Goal: Check status: Check status

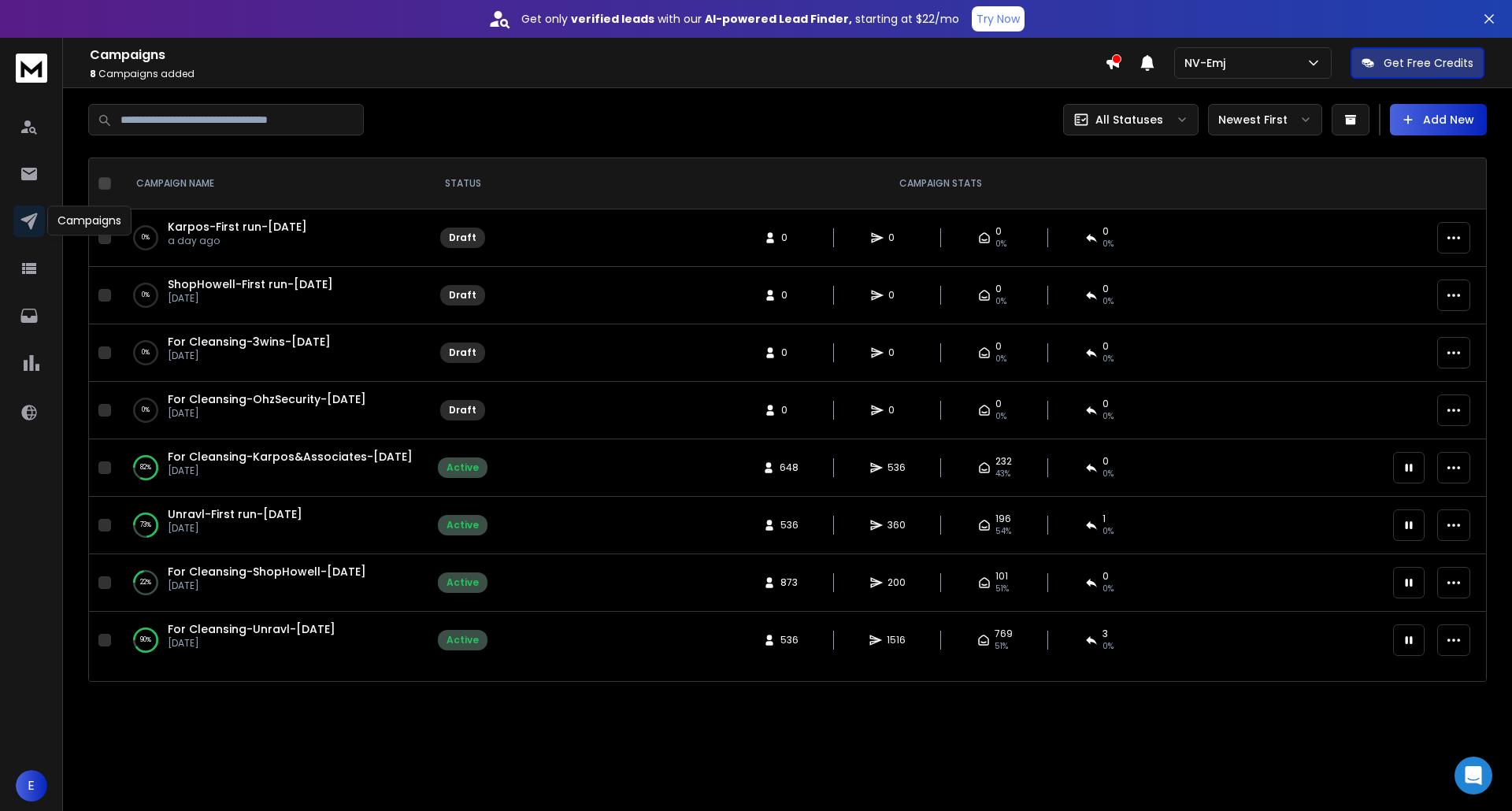
click at [247, 514] on span "Unravl-First run-[DATE]" at bounding box center [235, 514] width 135 height 16
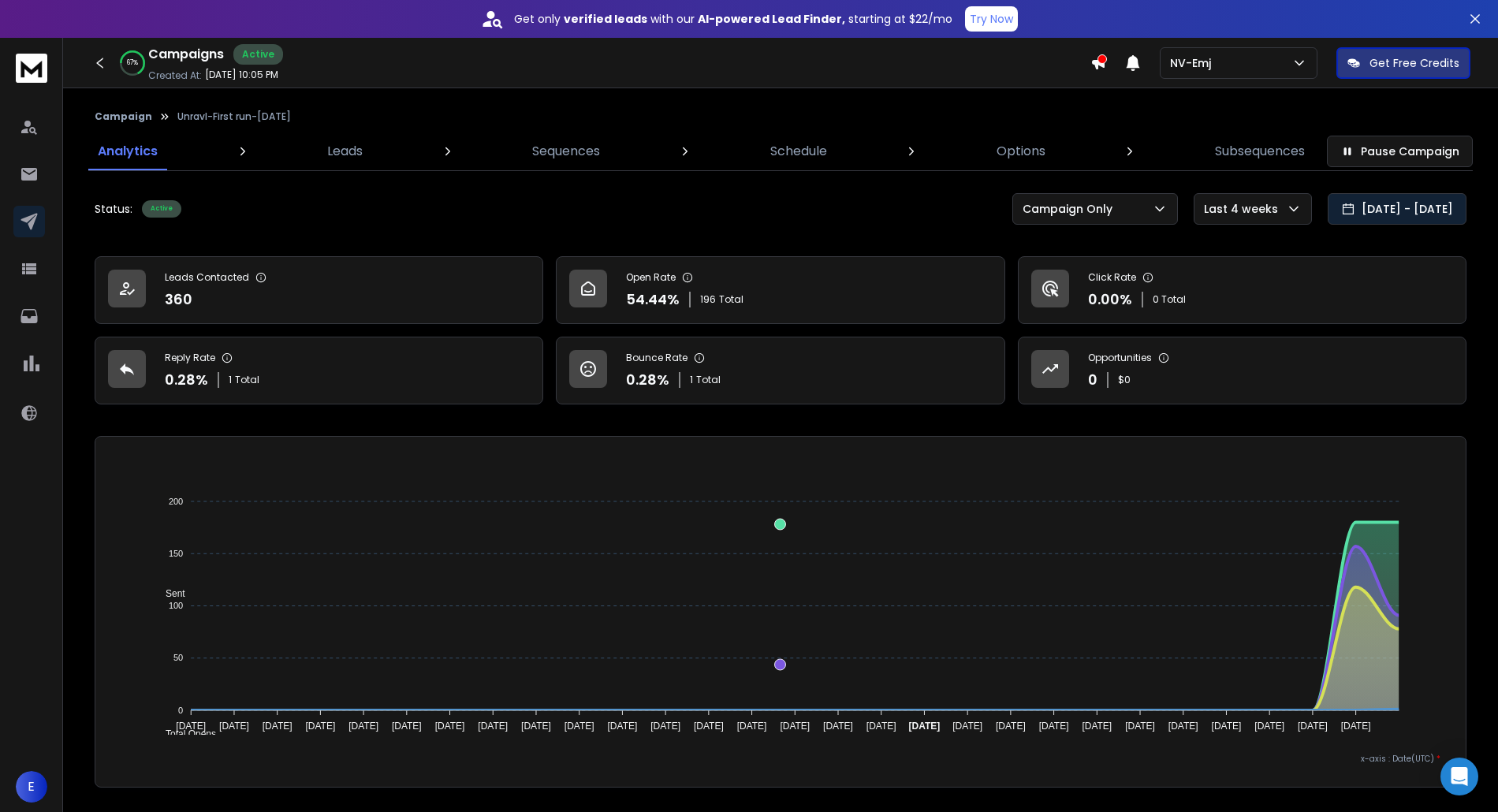
click at [1388, 202] on button "[DATE] - [DATE]" at bounding box center [1396, 209] width 139 height 32
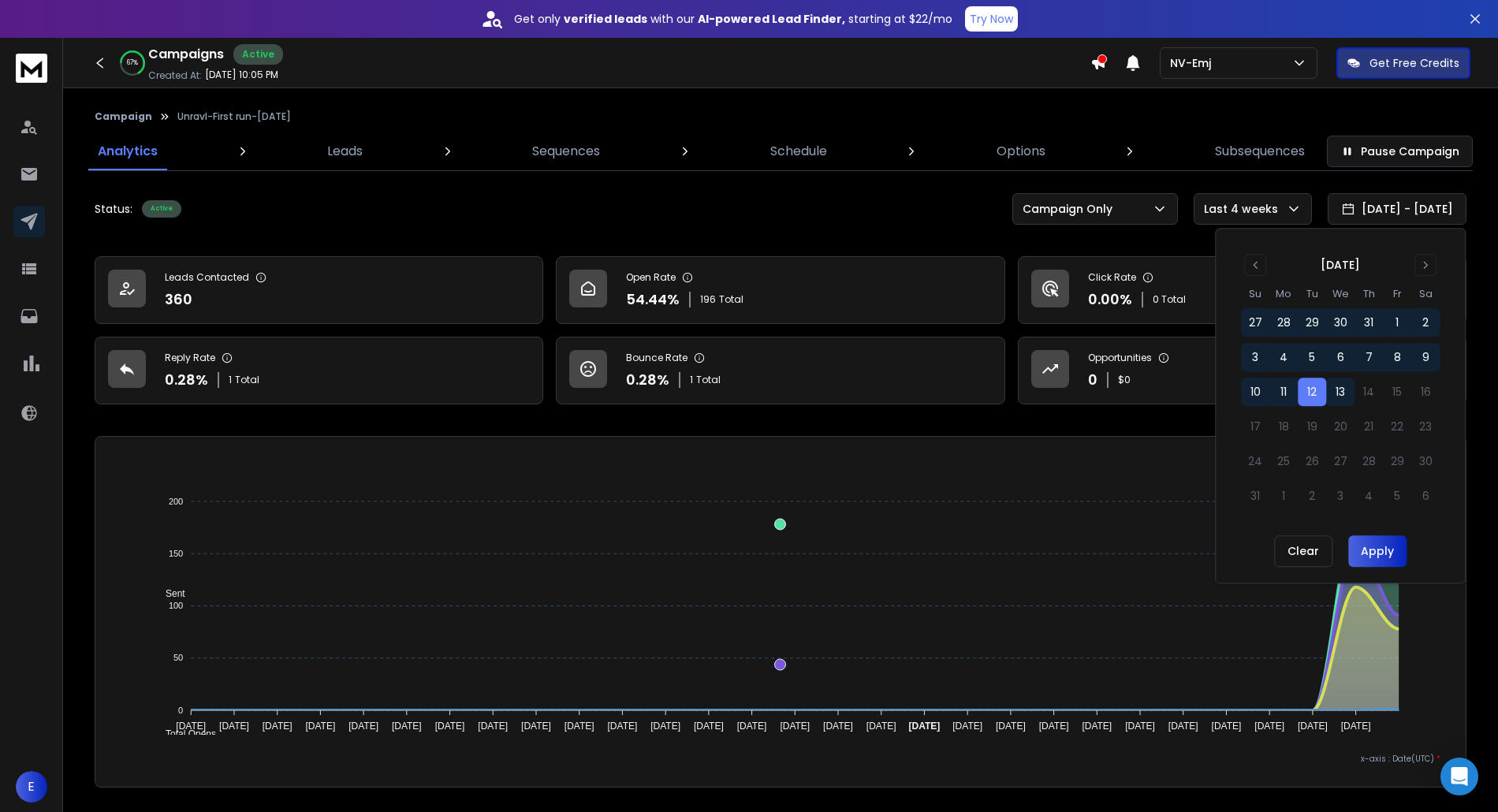
click at [1308, 389] on button "12" at bounding box center [1312, 393] width 28 height 28
click at [1391, 562] on button "Apply" at bounding box center [1377, 552] width 58 height 32
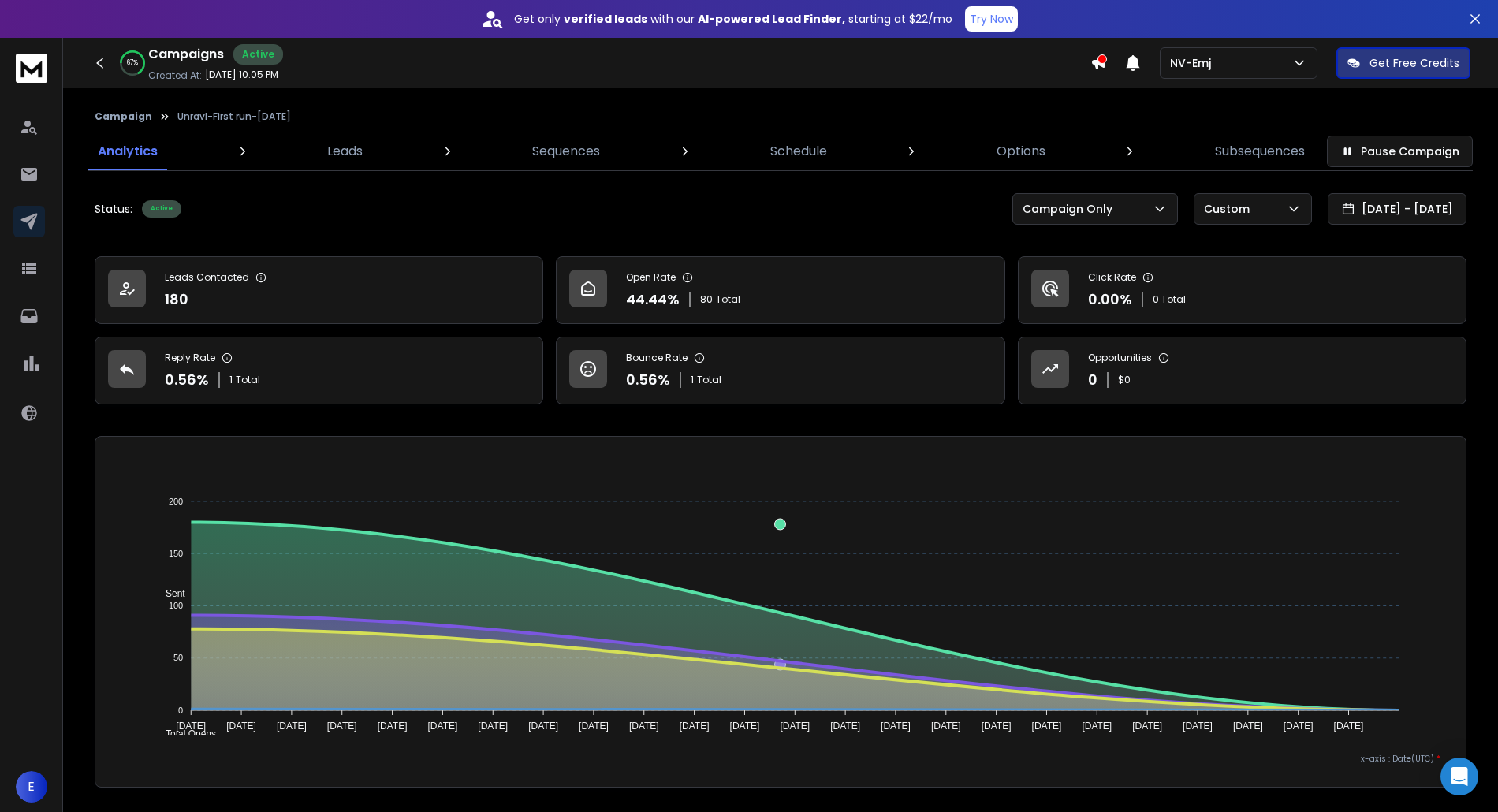
click at [978, 33] on div "Get only verified leads with our AI-powered Lead Finder, starting at $22/mo Try…" at bounding box center [749, 18] width 1498 height 37
click at [1370, 209] on button "[DATE] - [DATE]" at bounding box center [1396, 209] width 139 height 32
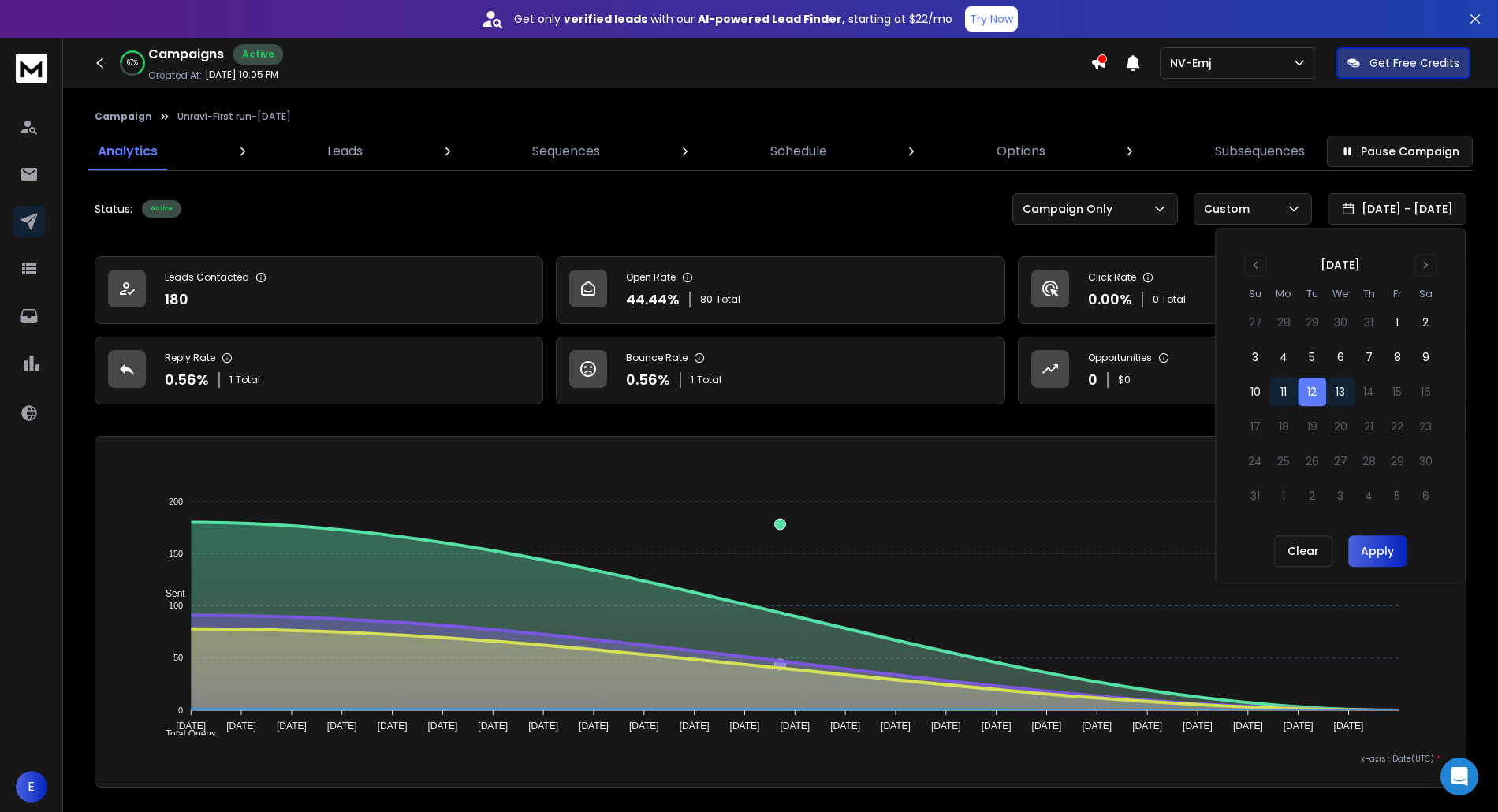
click at [1287, 391] on button "11" at bounding box center [1283, 393] width 28 height 28
click at [1308, 391] on button "12" at bounding box center [1312, 393] width 28 height 28
click at [1308, 397] on button "12" at bounding box center [1312, 393] width 28 height 28
click at [1310, 396] on button "12" at bounding box center [1312, 393] width 28 height 28
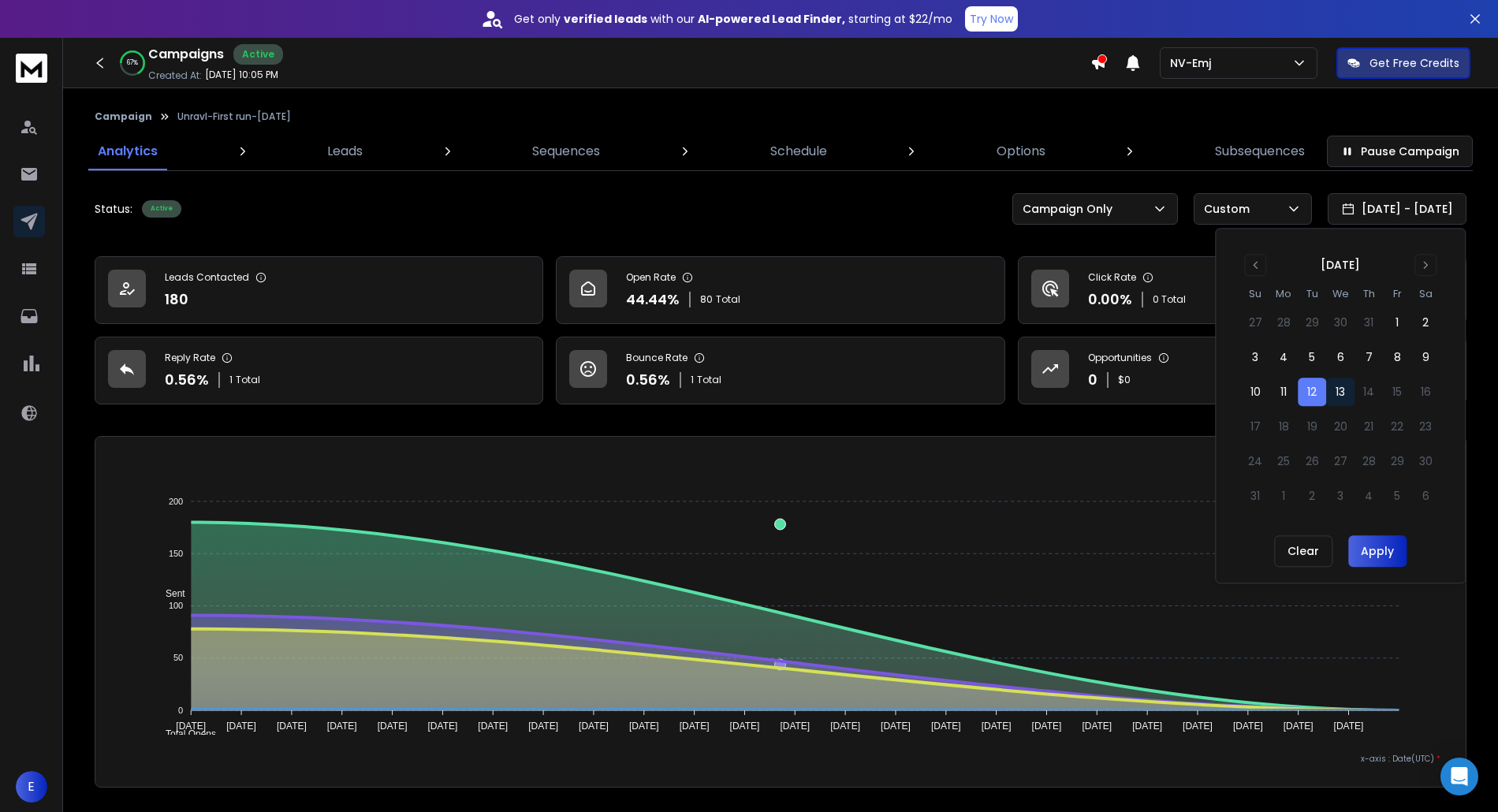
click at [1348, 385] on button "13" at bounding box center [1340, 393] width 28 height 28
click at [1337, 393] on button "13" at bounding box center [1340, 393] width 28 height 28
click at [1313, 397] on button "12" at bounding box center [1312, 393] width 28 height 28
click at [1335, 396] on button "13" at bounding box center [1340, 393] width 28 height 28
click at [1310, 398] on button "12" at bounding box center [1312, 393] width 28 height 28
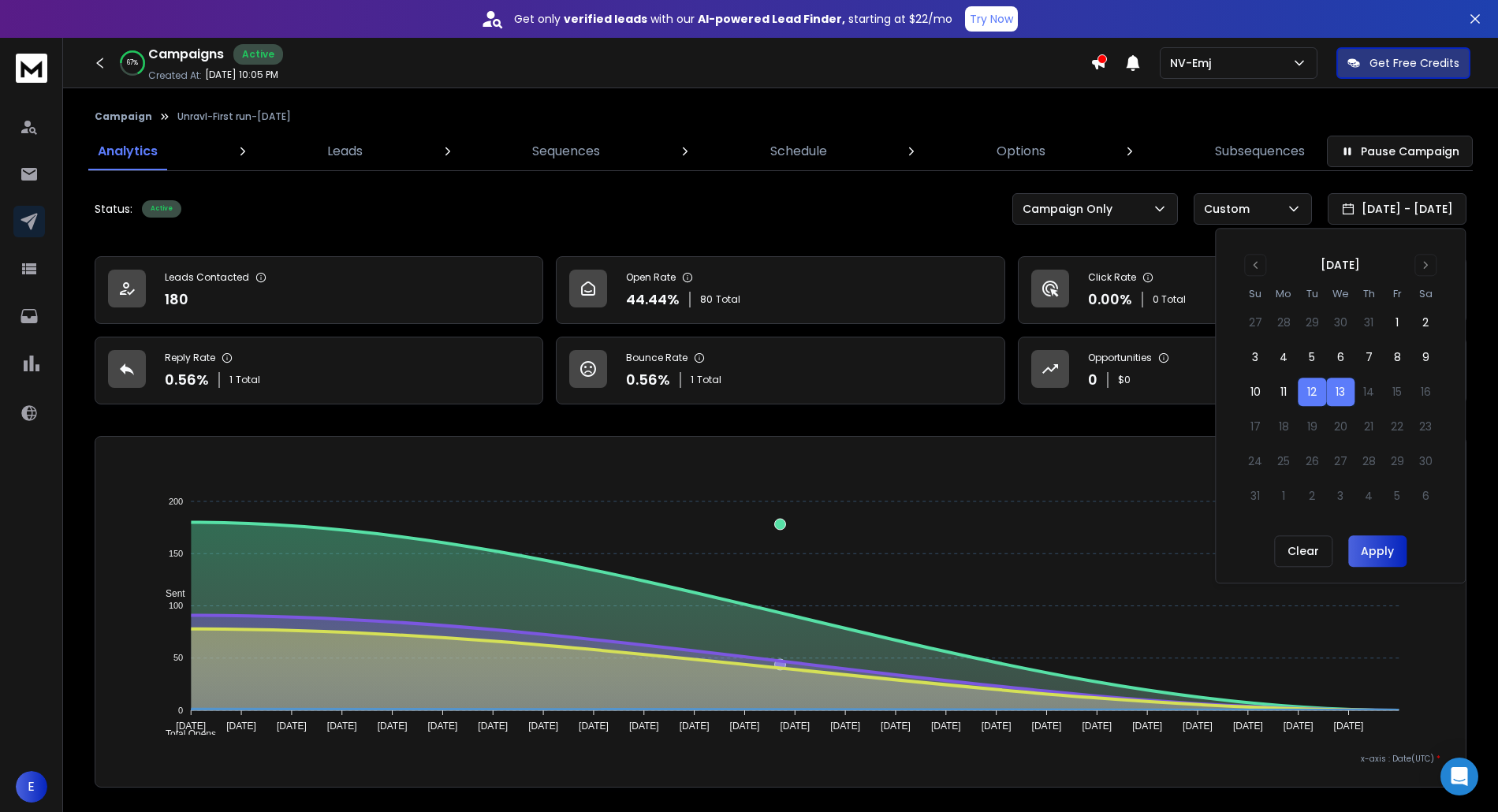
click at [1310, 397] on button "12" at bounding box center [1312, 393] width 28 height 28
click at [1315, 396] on button "12" at bounding box center [1312, 393] width 28 height 28
click at [1368, 549] on button "Apply" at bounding box center [1377, 552] width 58 height 32
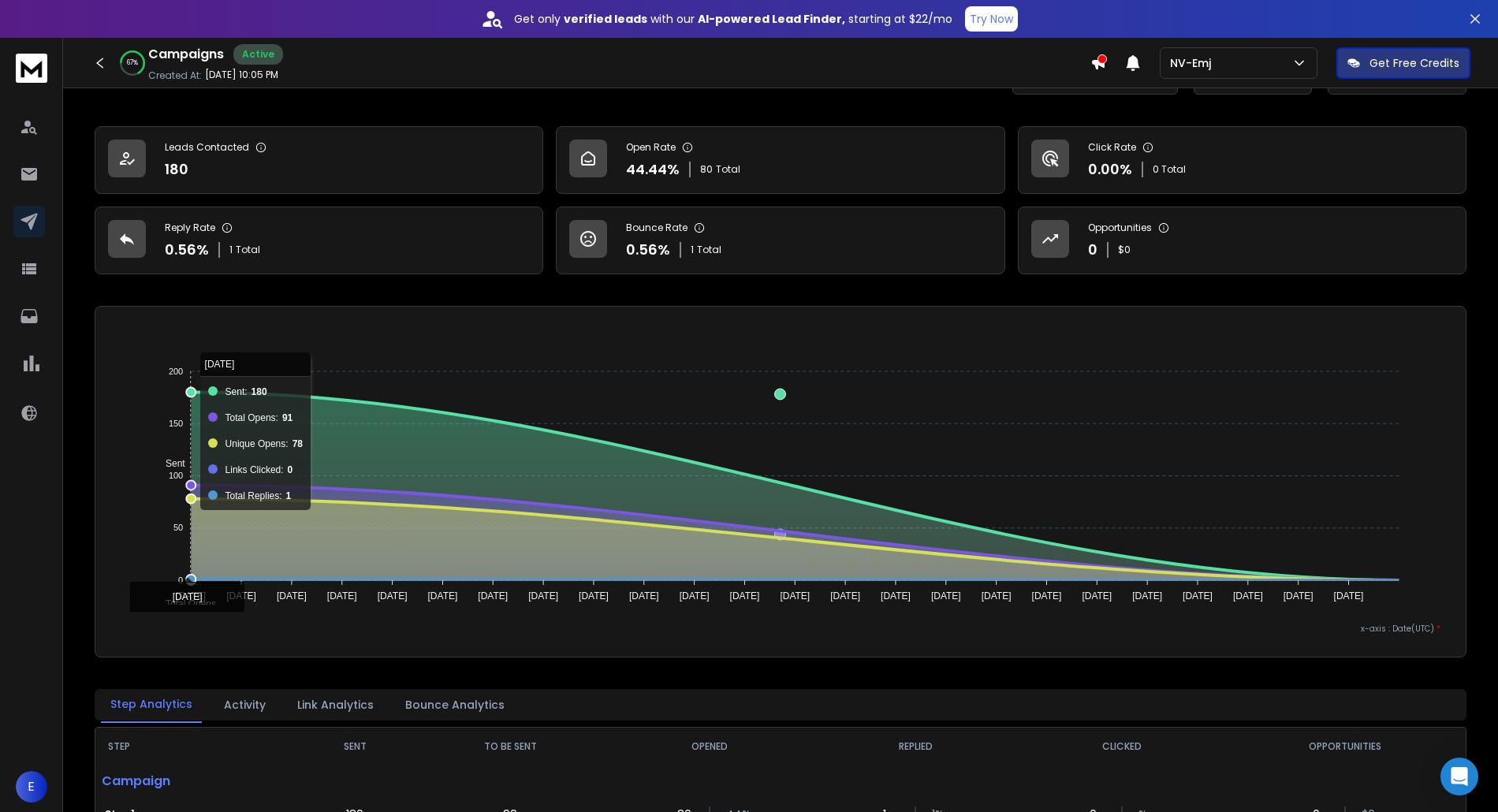
scroll to position [244, 0]
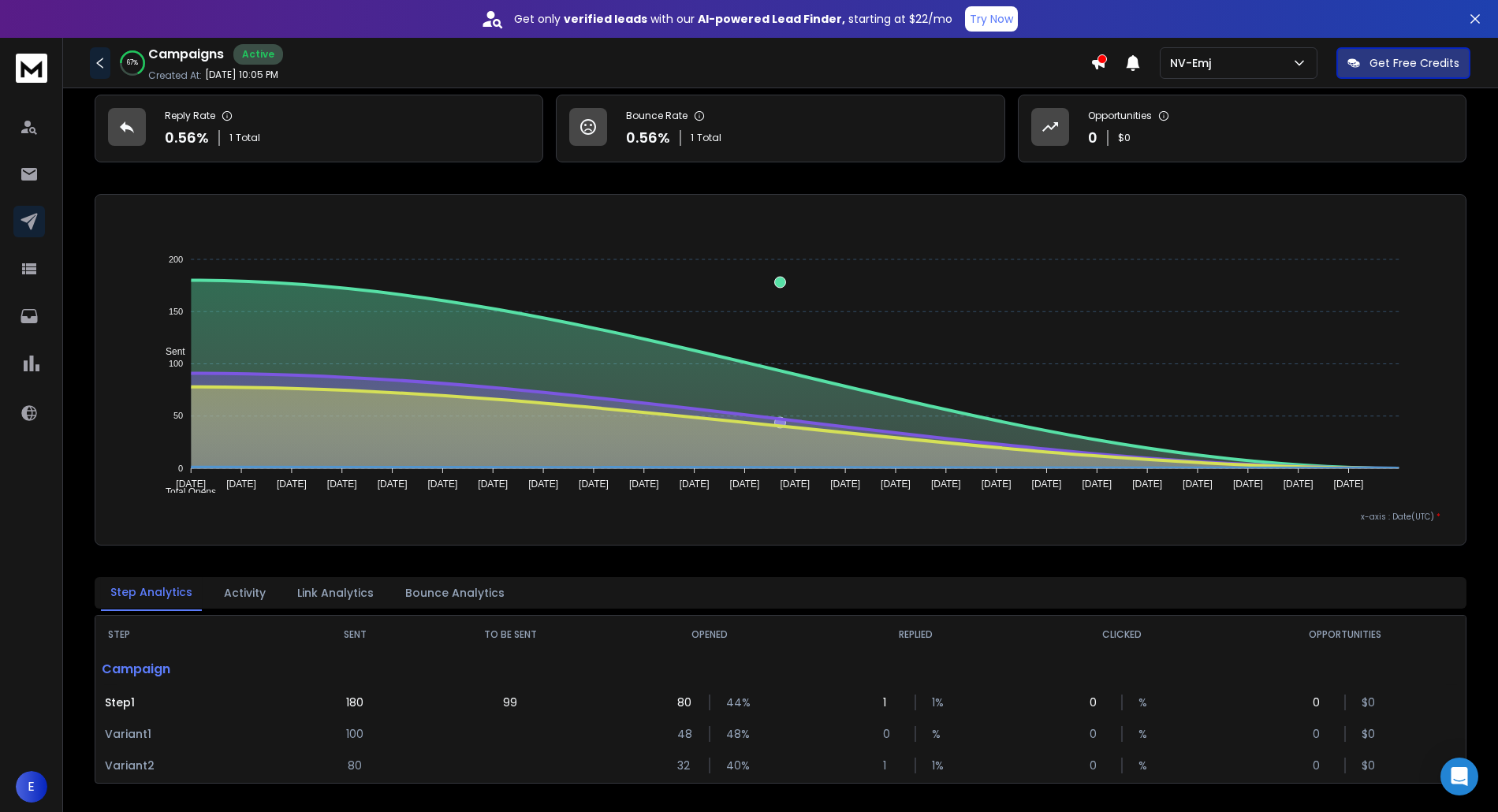
click at [105, 67] on icon at bounding box center [100, 62] width 14 height 14
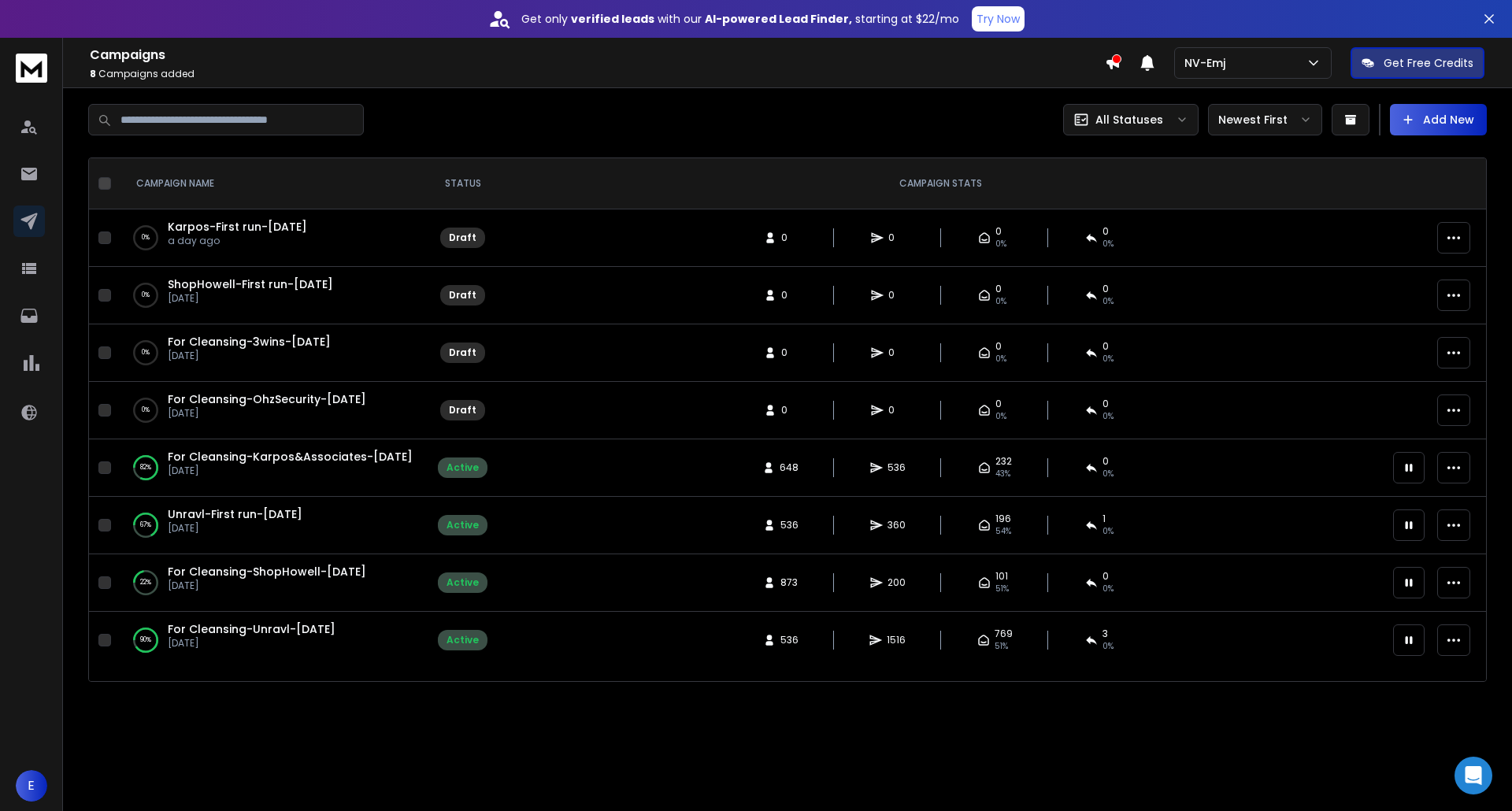
click at [276, 518] on span "Unravl-First run-[DATE]" at bounding box center [235, 514] width 135 height 16
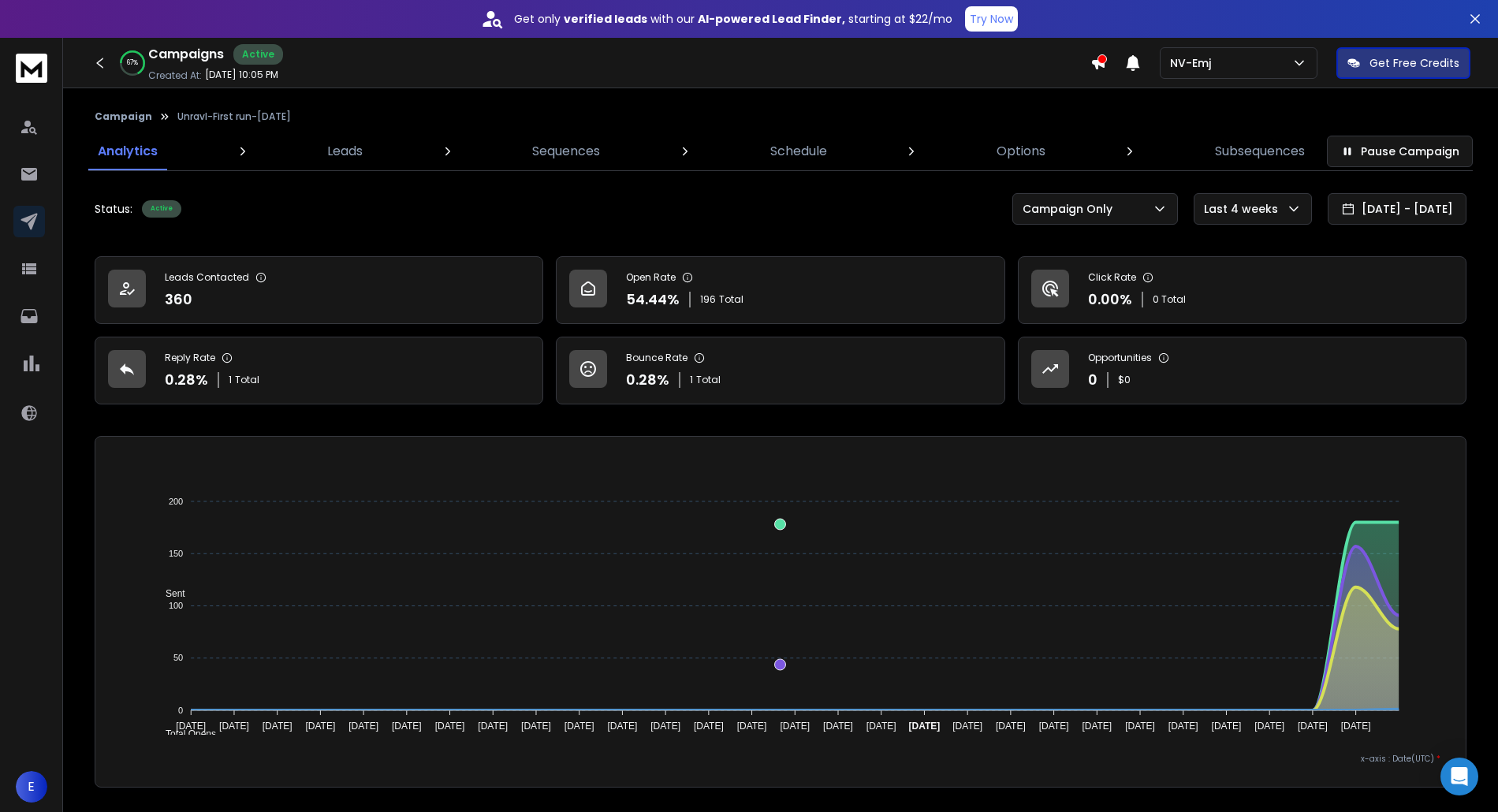
drag, startPoint x: 1376, startPoint y: 215, endPoint x: 1367, endPoint y: 227, distance: 15.0
click at [1375, 215] on button "[DATE] - [DATE]" at bounding box center [1396, 209] width 139 height 32
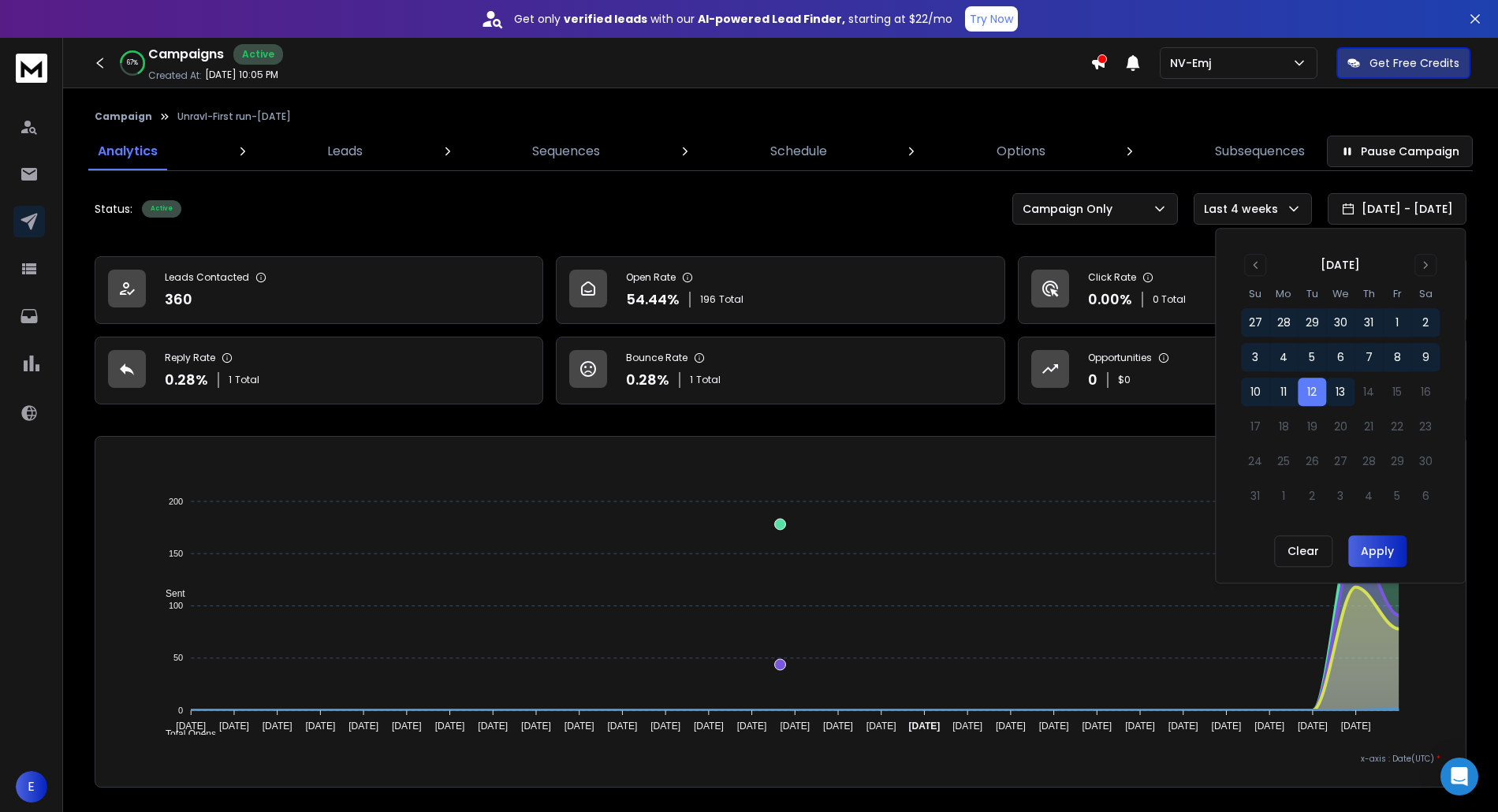
click at [1315, 393] on button "12" at bounding box center [1312, 393] width 28 height 28
click at [1386, 550] on button "Apply" at bounding box center [1377, 552] width 58 height 32
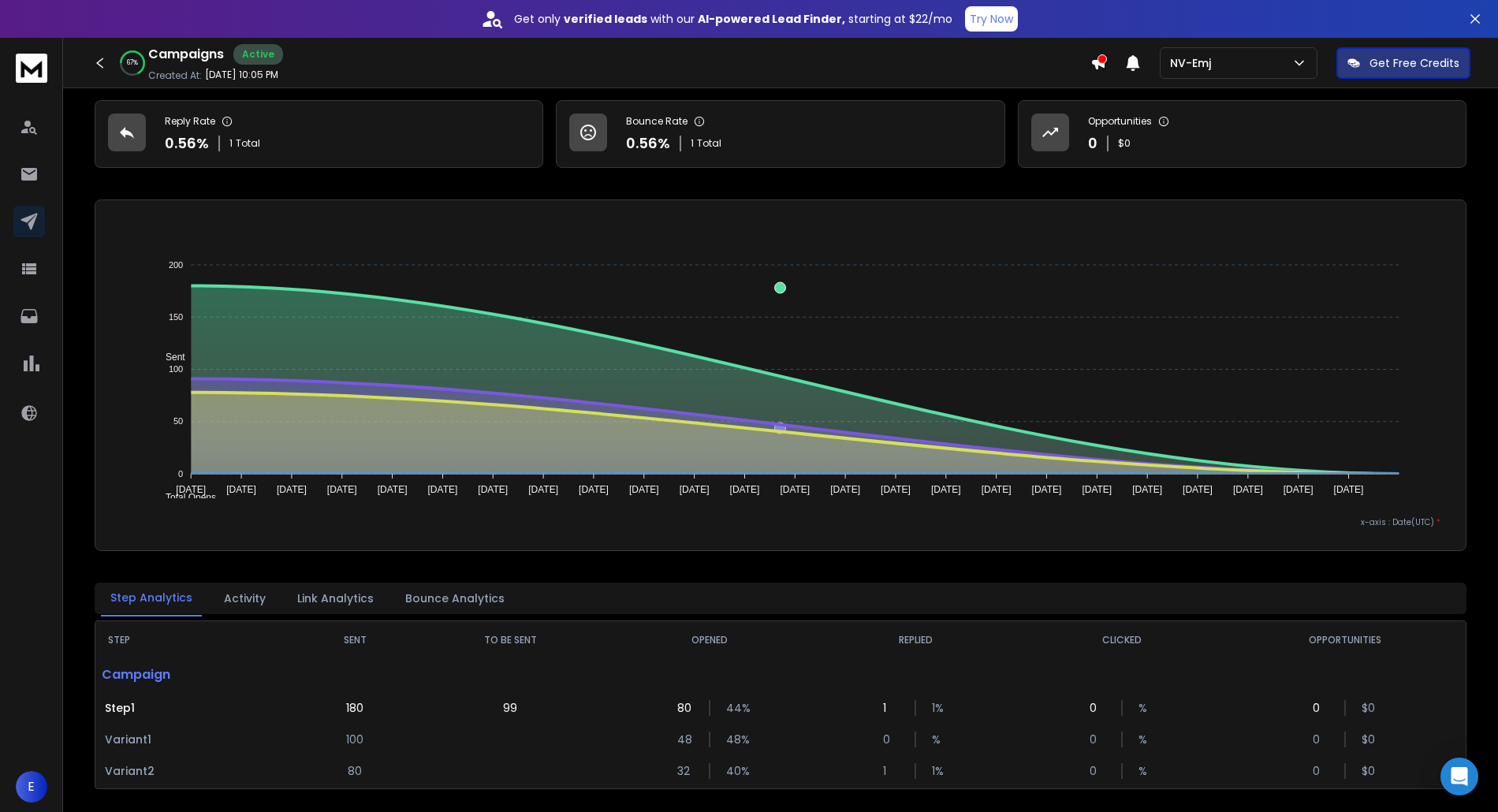
scroll to position [244, 0]
